Goal: Navigation & Orientation: Find specific page/section

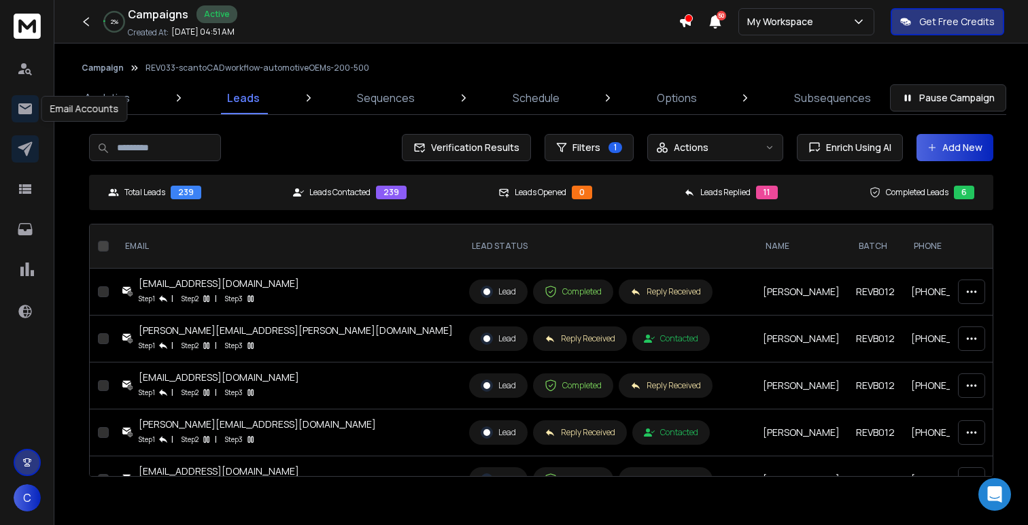
scroll to position [319, 0]
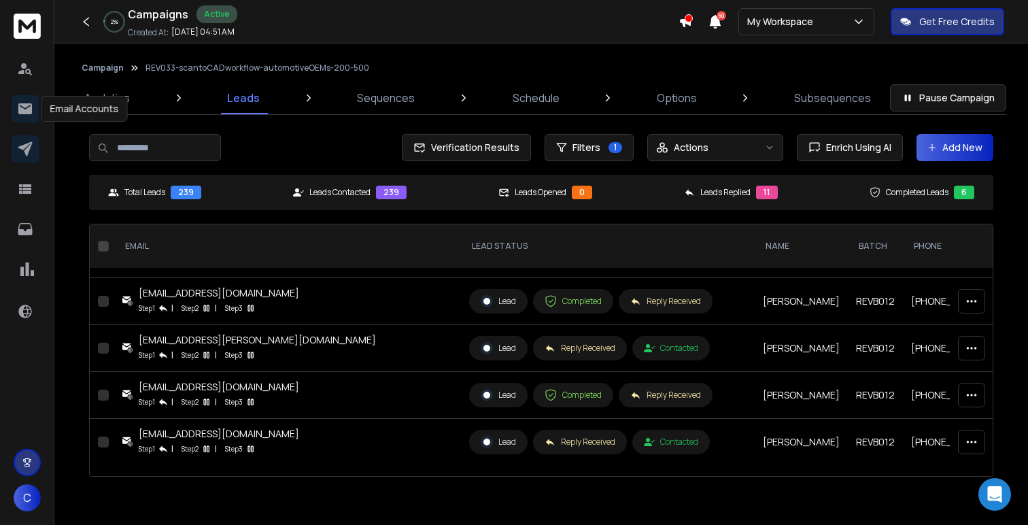
click at [17, 112] on icon at bounding box center [25, 109] width 16 height 16
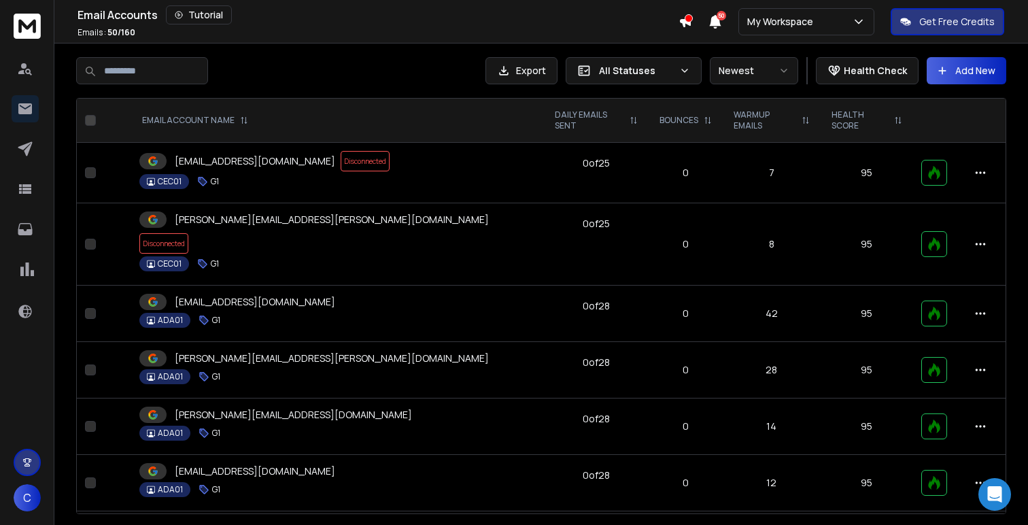
click at [92, 166] on td at bounding box center [104, 173] width 54 height 61
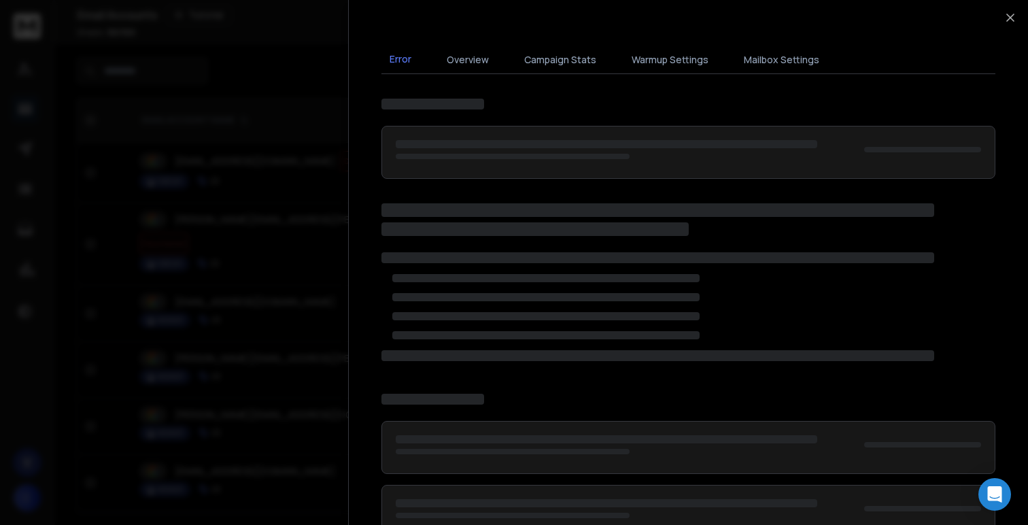
click at [137, 177] on div at bounding box center [514, 262] width 1028 height 525
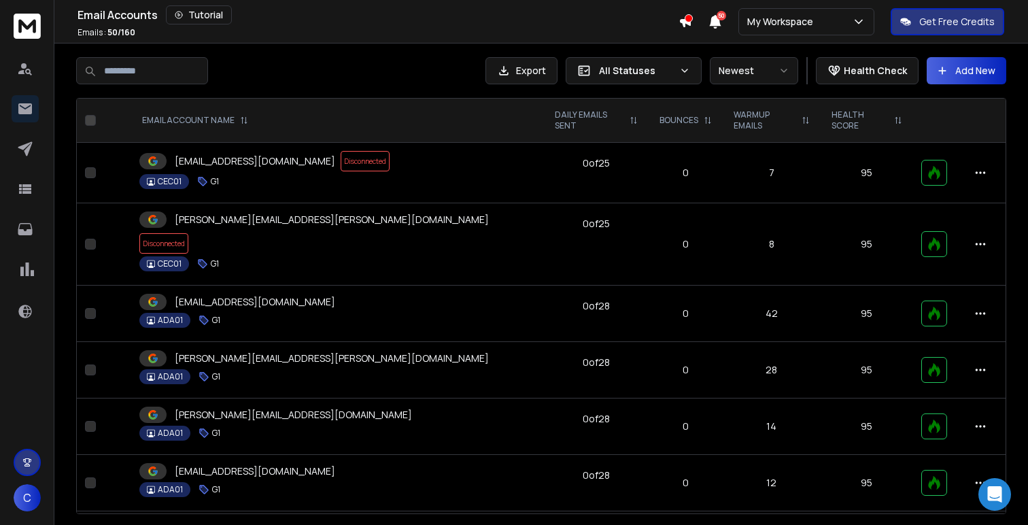
click at [92, 173] on button "button" at bounding box center [90, 172] width 11 height 11
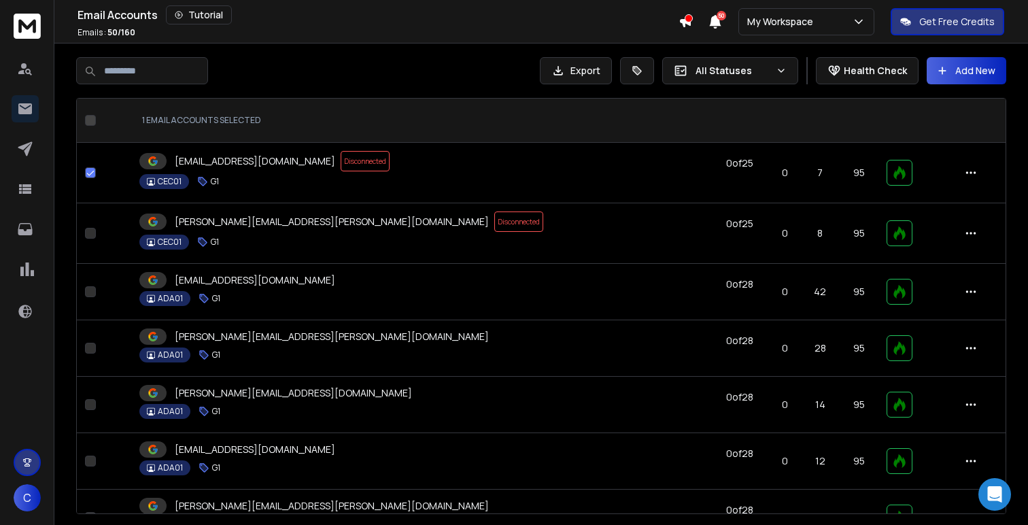
click at [88, 231] on button "button" at bounding box center [90, 233] width 11 height 11
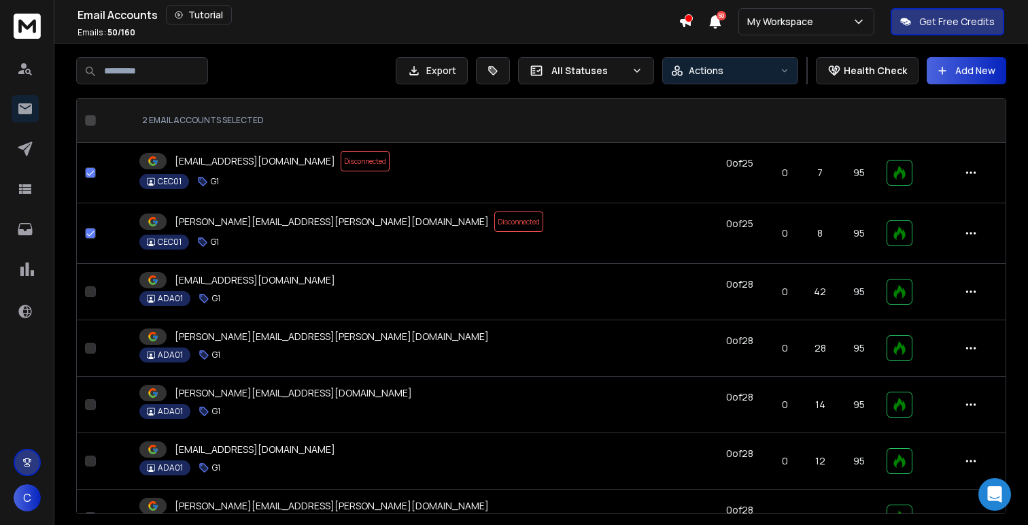
click at [720, 69] on p "Actions" at bounding box center [706, 71] width 35 height 14
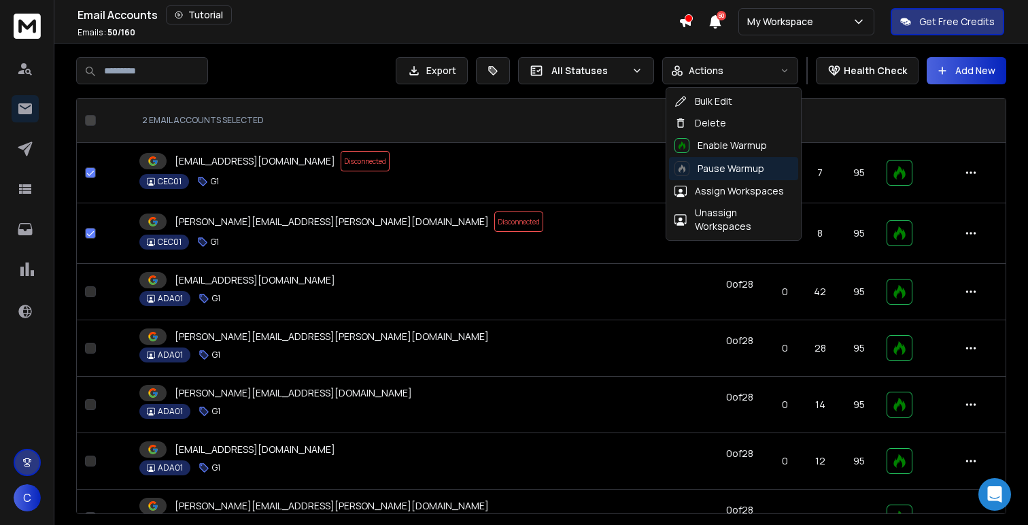
click at [485, 161] on div "jdavis@usecechindustrialscales.com Disconnected" at bounding box center [420, 161] width 562 height 20
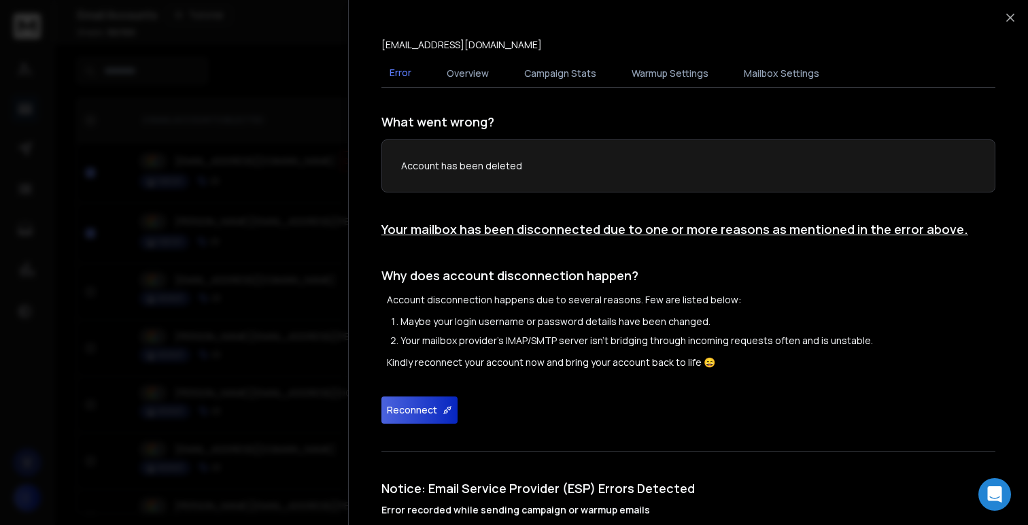
click at [475, 78] on button "Overview" at bounding box center [468, 73] width 58 height 30
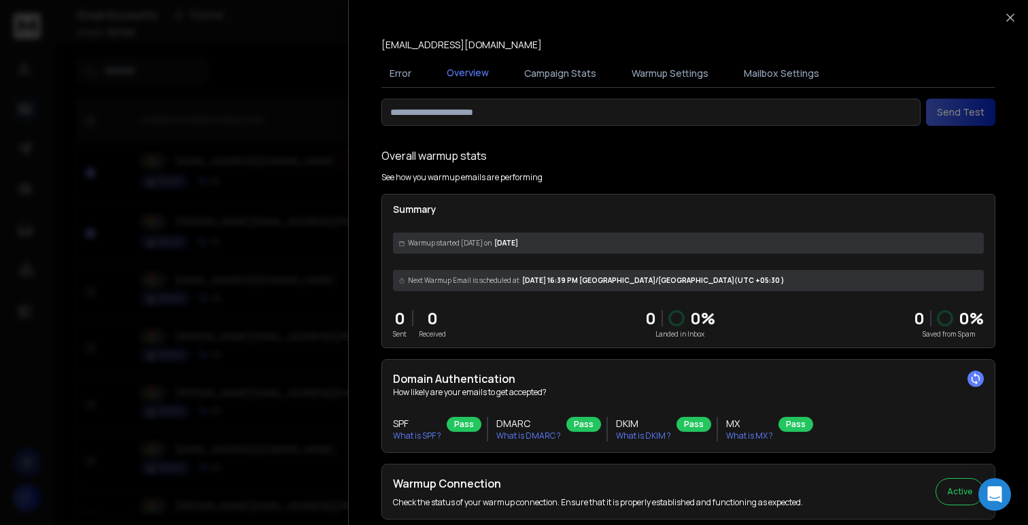
click at [237, 149] on div at bounding box center [514, 262] width 1028 height 525
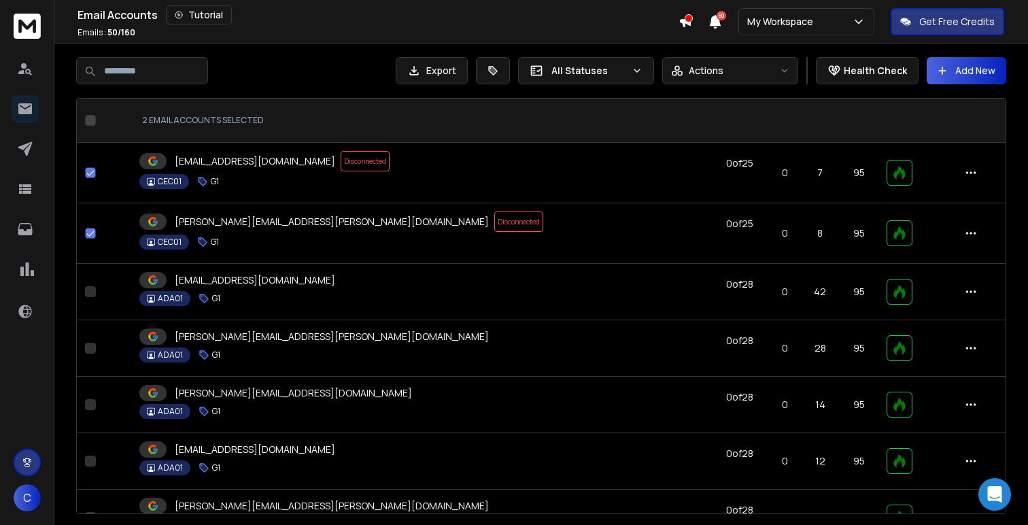
click at [93, 170] on button "button" at bounding box center [90, 172] width 11 height 11
click at [92, 235] on button "button" at bounding box center [90, 233] width 11 height 11
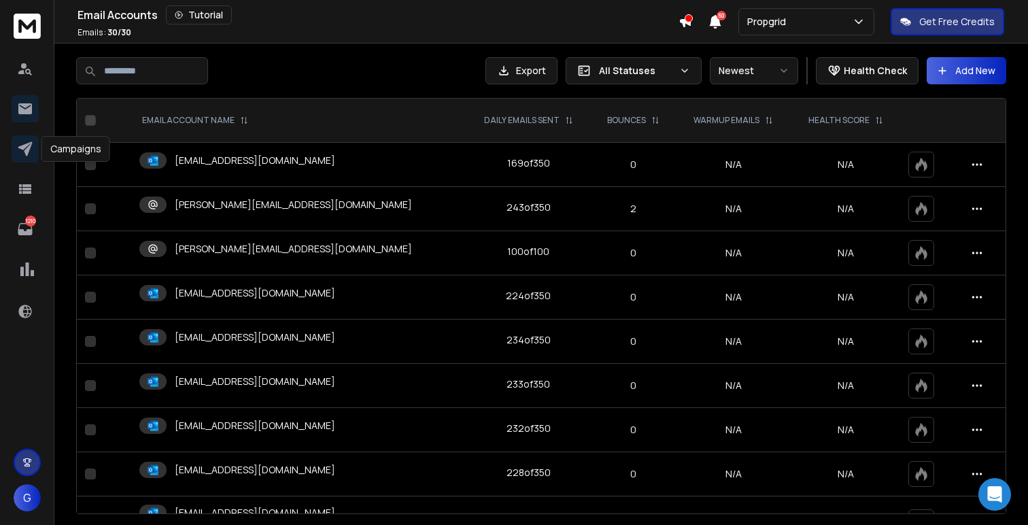
click at [24, 145] on icon at bounding box center [25, 149] width 14 height 14
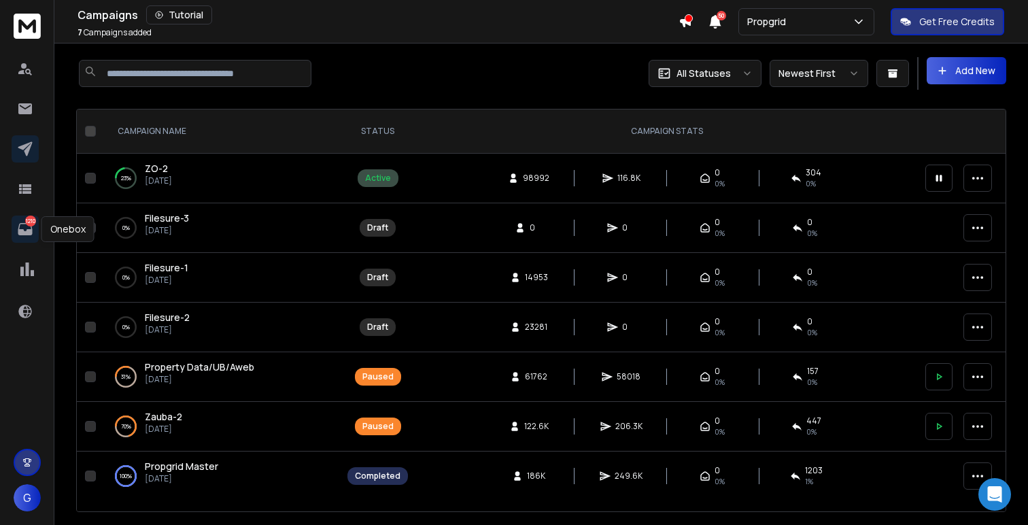
click at [22, 225] on icon at bounding box center [25, 229] width 16 height 16
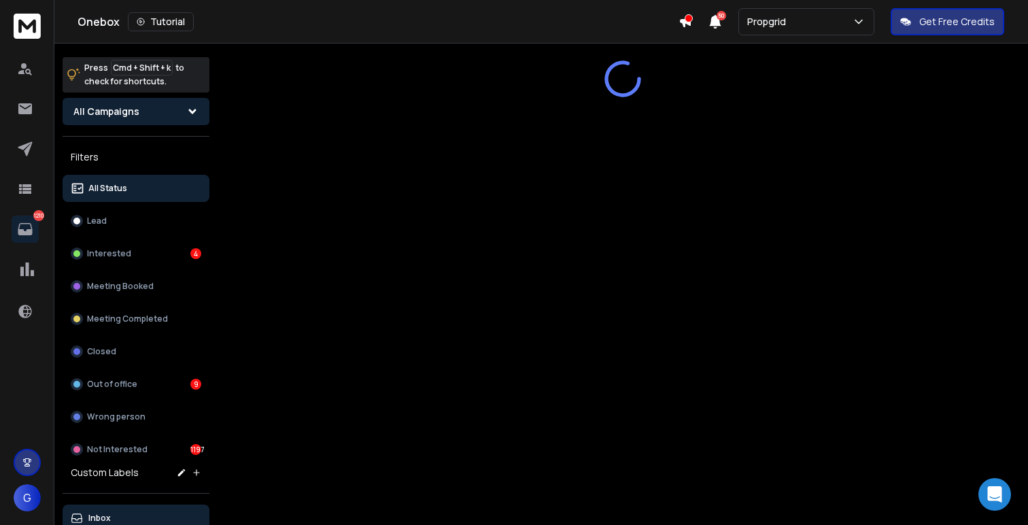
click at [165, 103] on button "All Campaigns" at bounding box center [136, 111] width 147 height 27
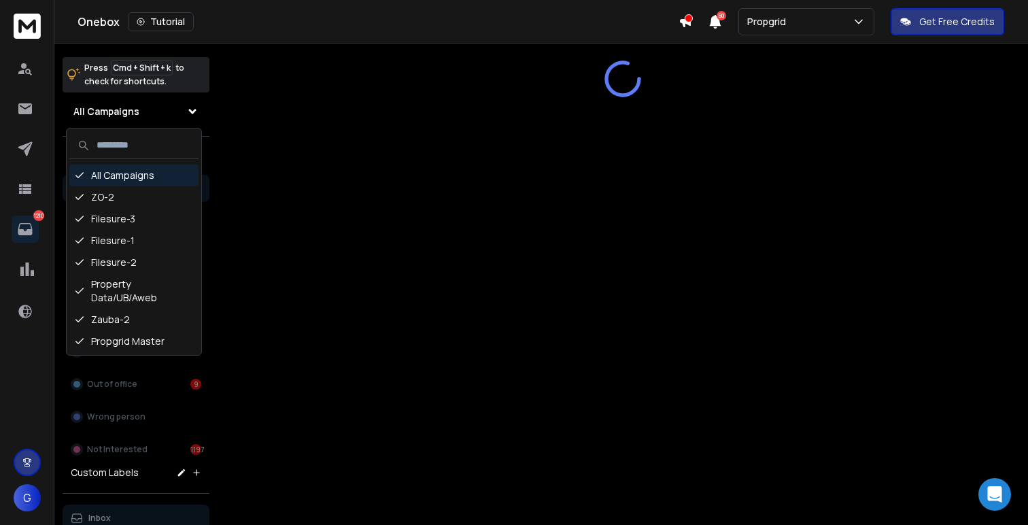
click at [138, 181] on div "All Campaigns" at bounding box center [133, 176] width 129 height 22
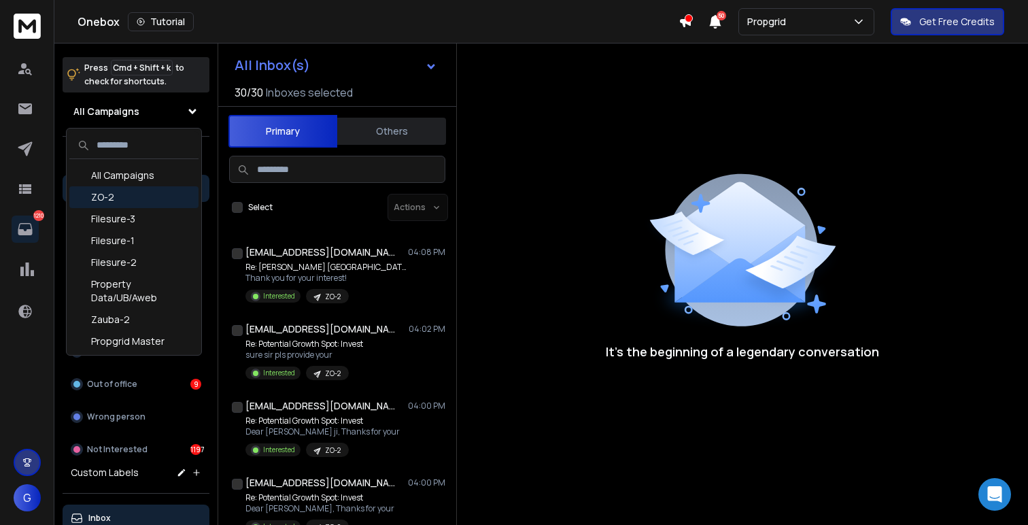
click at [131, 194] on div "ZO-2" at bounding box center [133, 197] width 129 height 22
click at [510, 229] on div "It’s the beginning of a legendary conversation" at bounding box center [742, 267] width 571 height 446
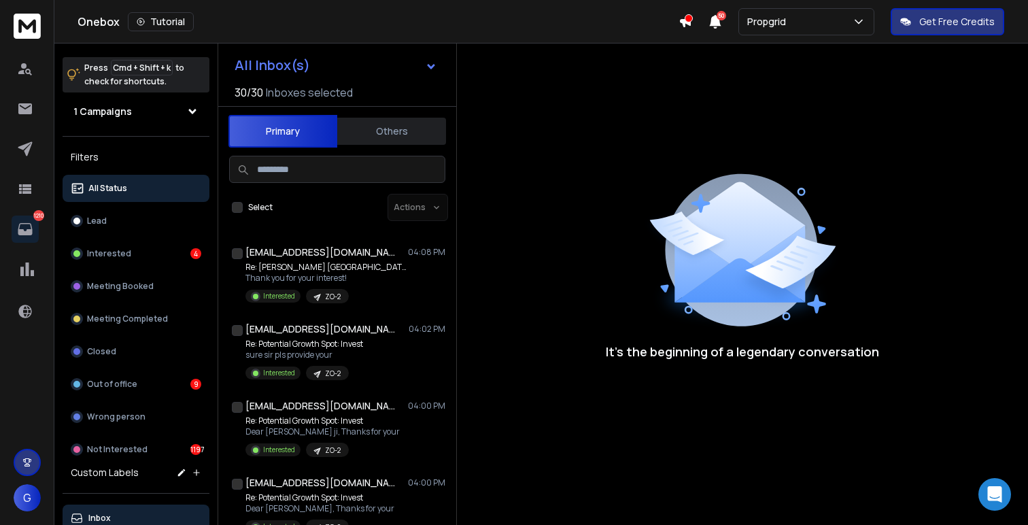
click at [148, 190] on button "All Status" at bounding box center [136, 188] width 147 height 27
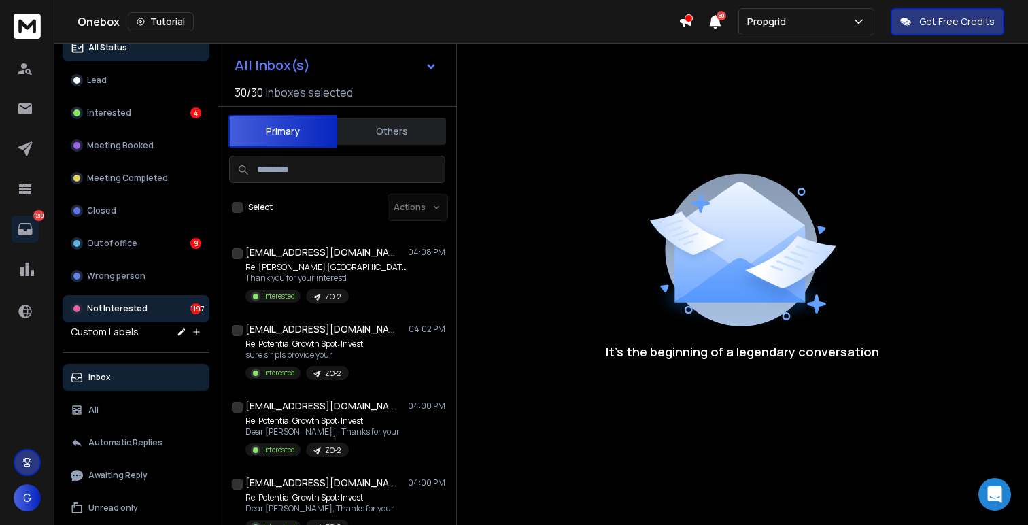
scroll to position [155, 0]
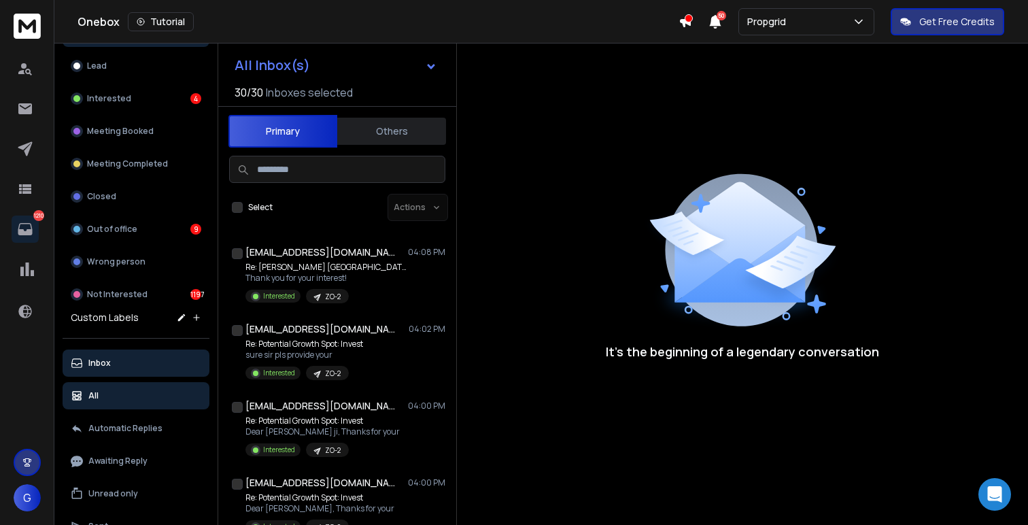
click at [133, 403] on button "All" at bounding box center [136, 395] width 147 height 27
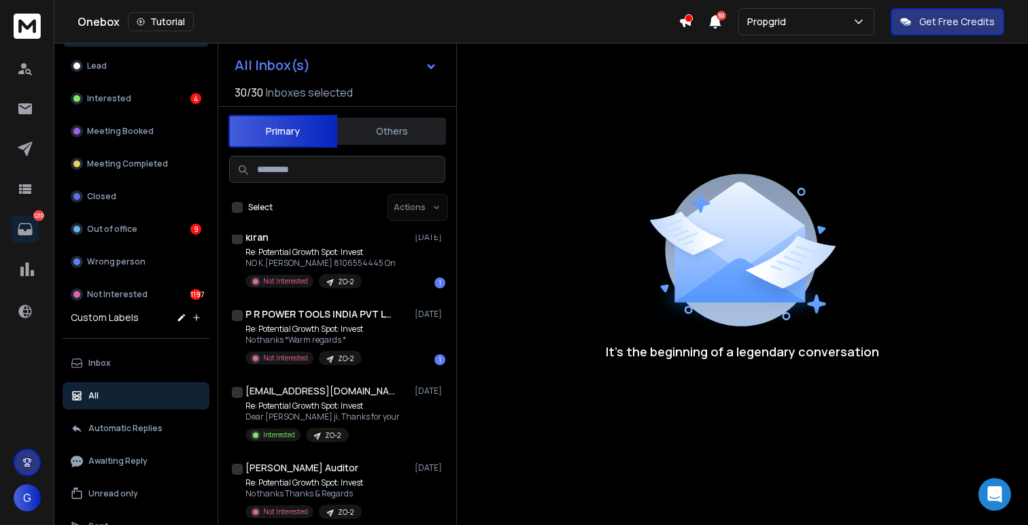
scroll to position [3557, 0]
